Goal: Task Accomplishment & Management: Manage account settings

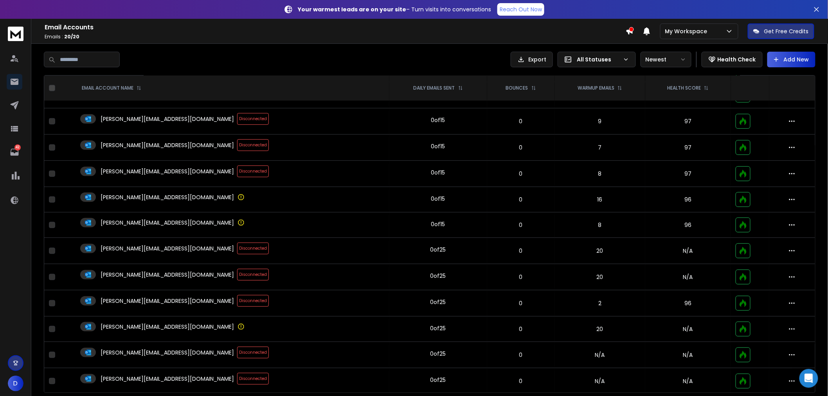
scroll to position [238, 0]
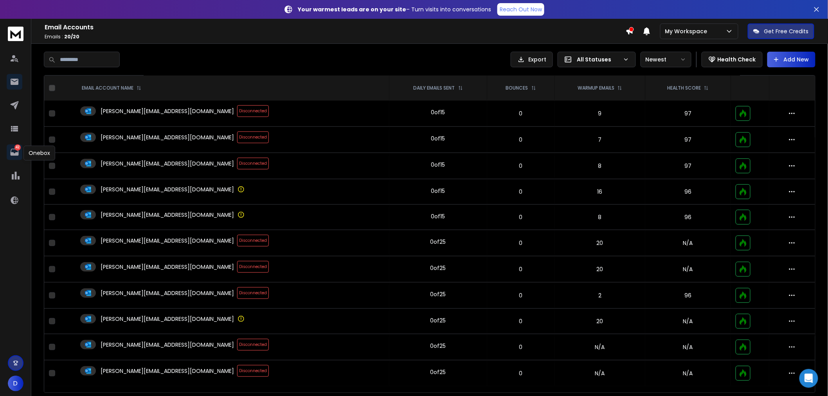
click at [14, 151] on icon at bounding box center [14, 151] width 9 height 9
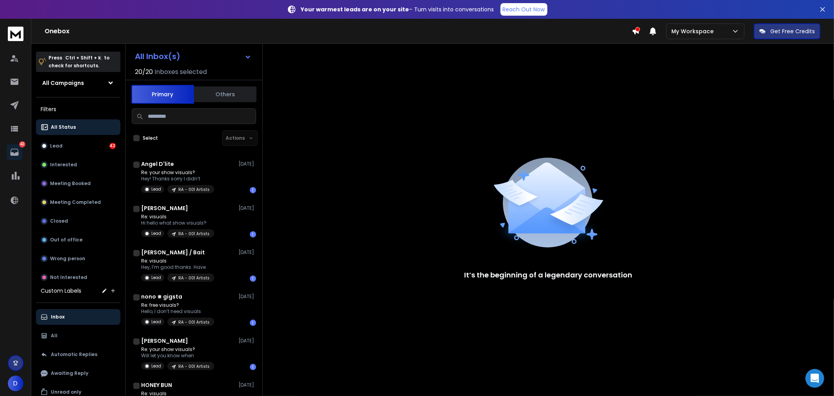
click at [553, 25] on div "Onebox My Workspace Get Free Credits" at bounding box center [417, 31] width 834 height 25
click at [823, 9] on icon at bounding box center [823, 9] width 5 height 5
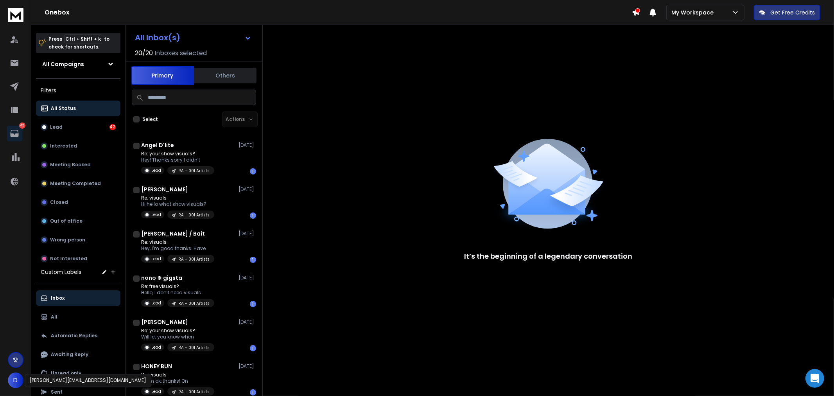
click at [16, 386] on span "D" at bounding box center [16, 380] width 16 height 16
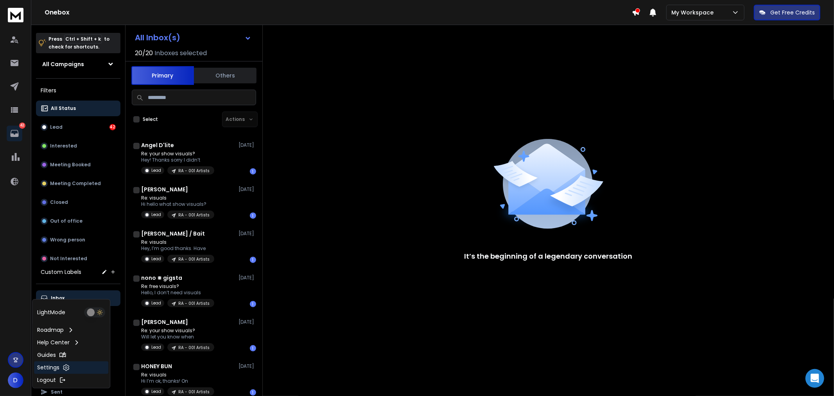
click at [49, 367] on p "Settings" at bounding box center [48, 367] width 22 height 8
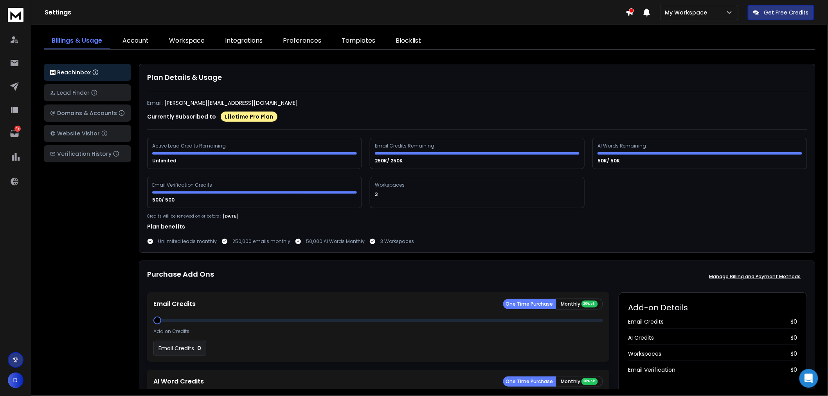
click at [378, 80] on h1 "Plan Details & Usage" at bounding box center [477, 77] width 660 height 11
